Goal: Navigation & Orientation: Find specific page/section

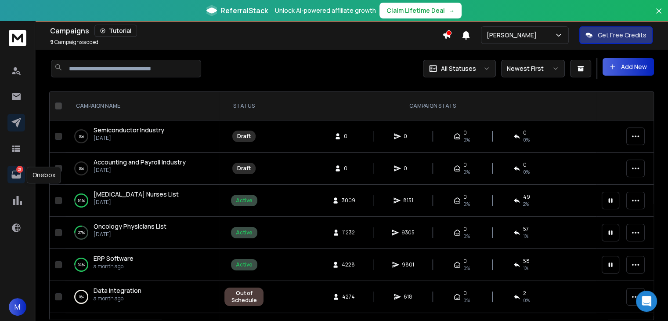
click at [14, 171] on icon at bounding box center [15, 174] width 9 height 8
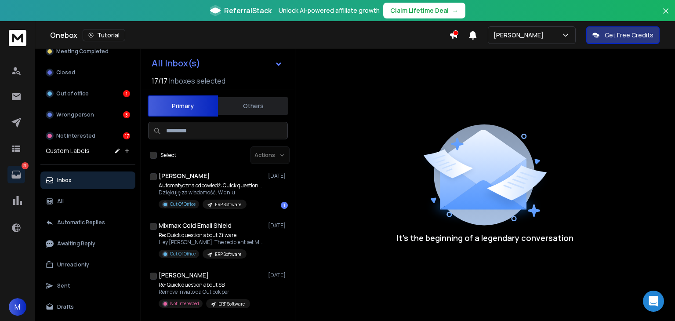
scroll to position [206, 0]
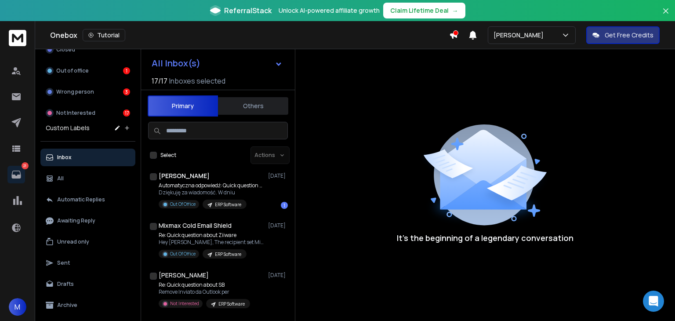
click at [87, 154] on button "Inbox" at bounding box center [87, 158] width 95 height 18
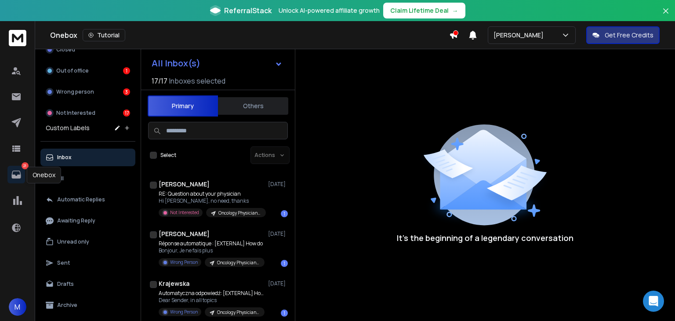
click at [19, 173] on icon at bounding box center [16, 174] width 11 height 11
click at [26, 166] on p "21" at bounding box center [25, 165] width 7 height 7
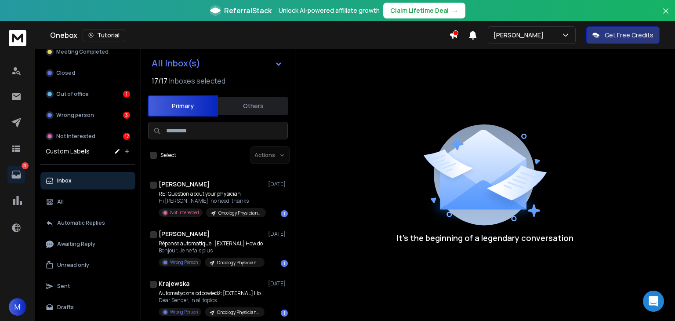
scroll to position [176, 0]
click at [93, 132] on button "Not Interested 17" at bounding box center [87, 136] width 95 height 18
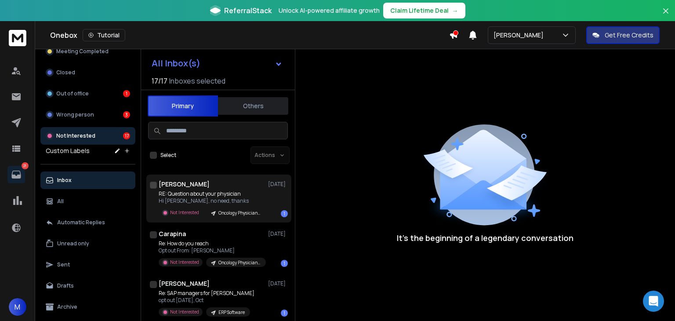
click at [185, 184] on h1 "Diederich" at bounding box center [184, 184] width 51 height 9
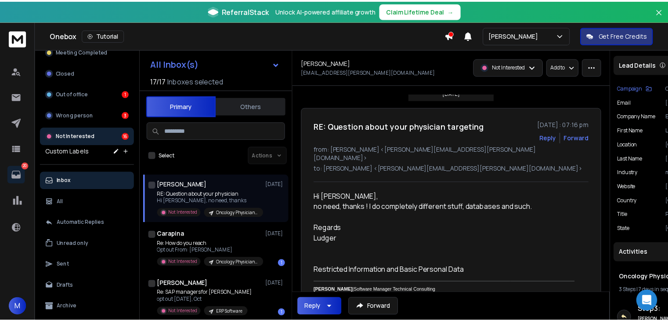
scroll to position [0, 0]
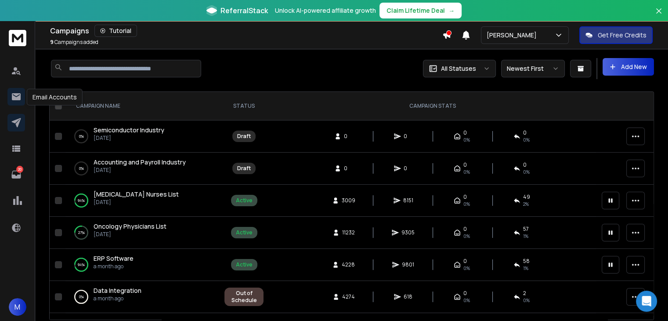
click at [18, 90] on link at bounding box center [16, 97] width 18 height 18
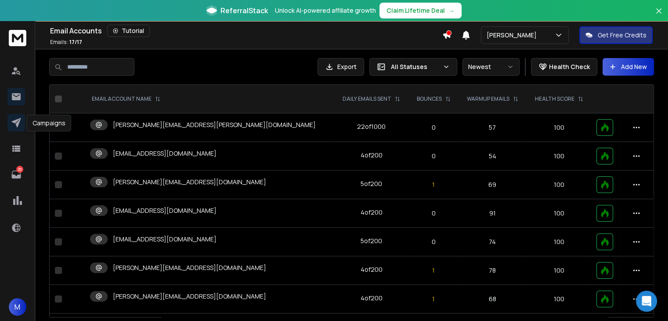
click at [20, 127] on icon at bounding box center [16, 122] width 11 height 11
